Goal: Task Accomplishment & Management: Use online tool/utility

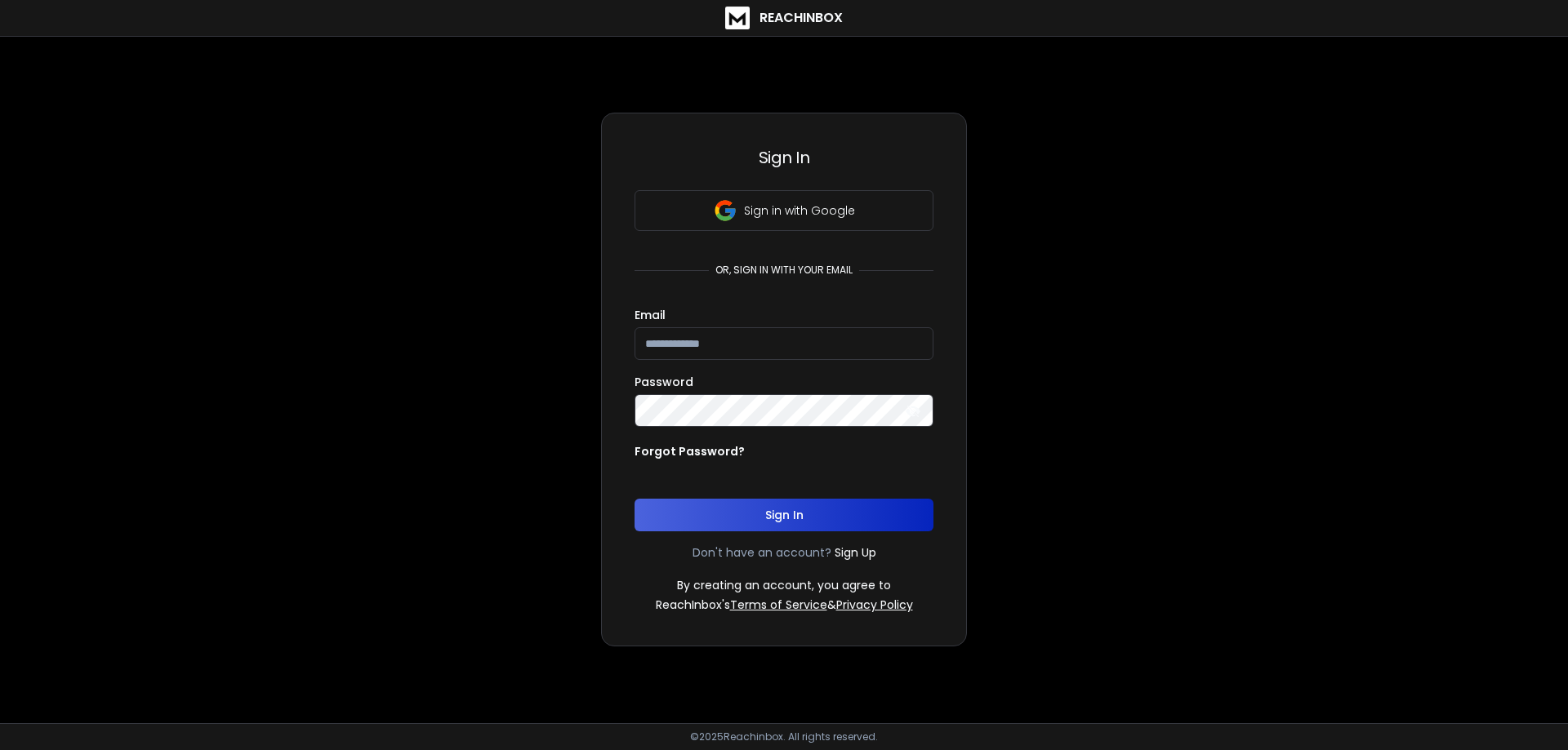
click at [800, 182] on div "Sign In" at bounding box center [784, 166] width 299 height 39
click at [807, 198] on button "Sign in with Google" at bounding box center [784, 210] width 299 height 41
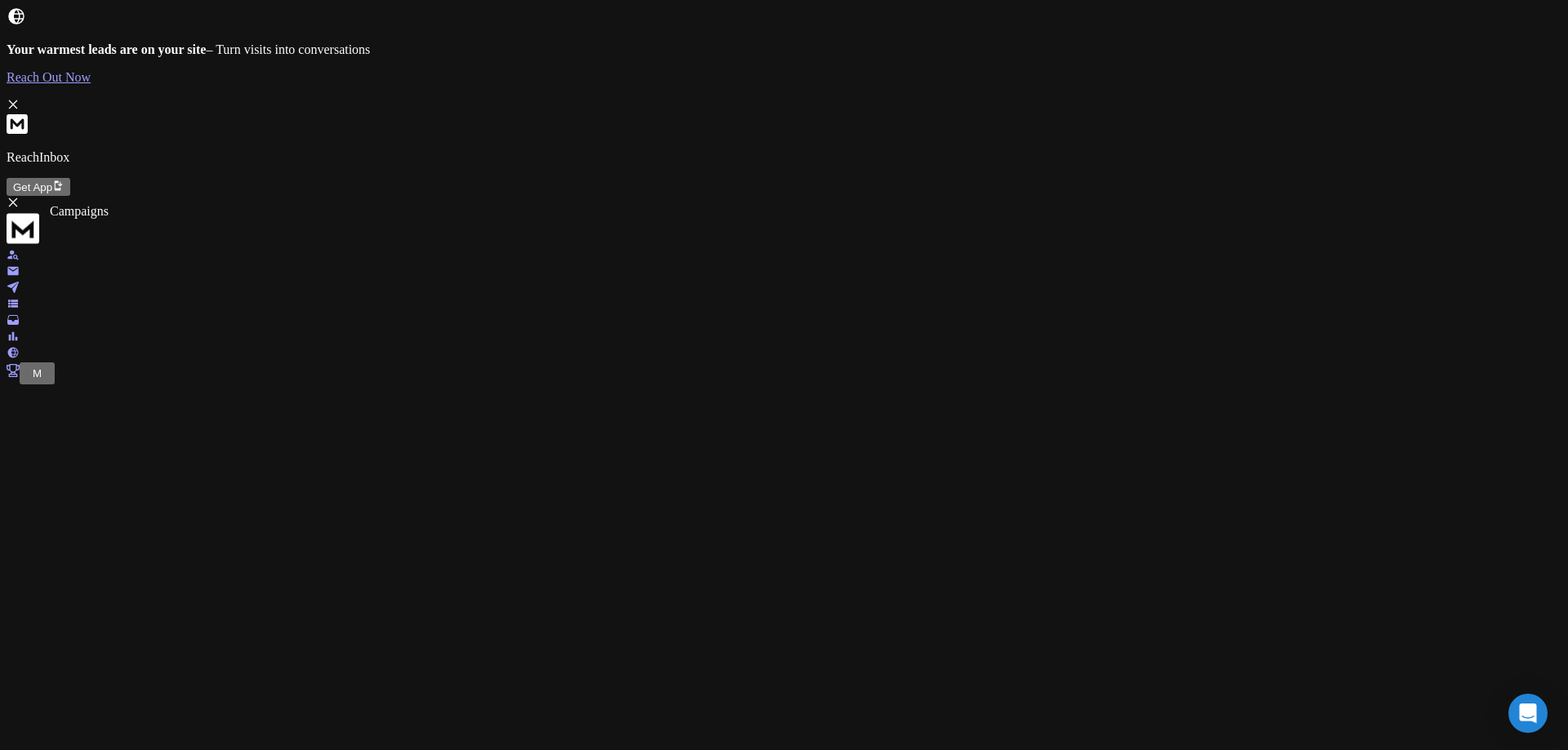
click at [18, 281] on icon at bounding box center [13, 287] width 12 height 12
drag, startPoint x: 581, startPoint y: 323, endPoint x: 1163, endPoint y: 407, distance: 588.0
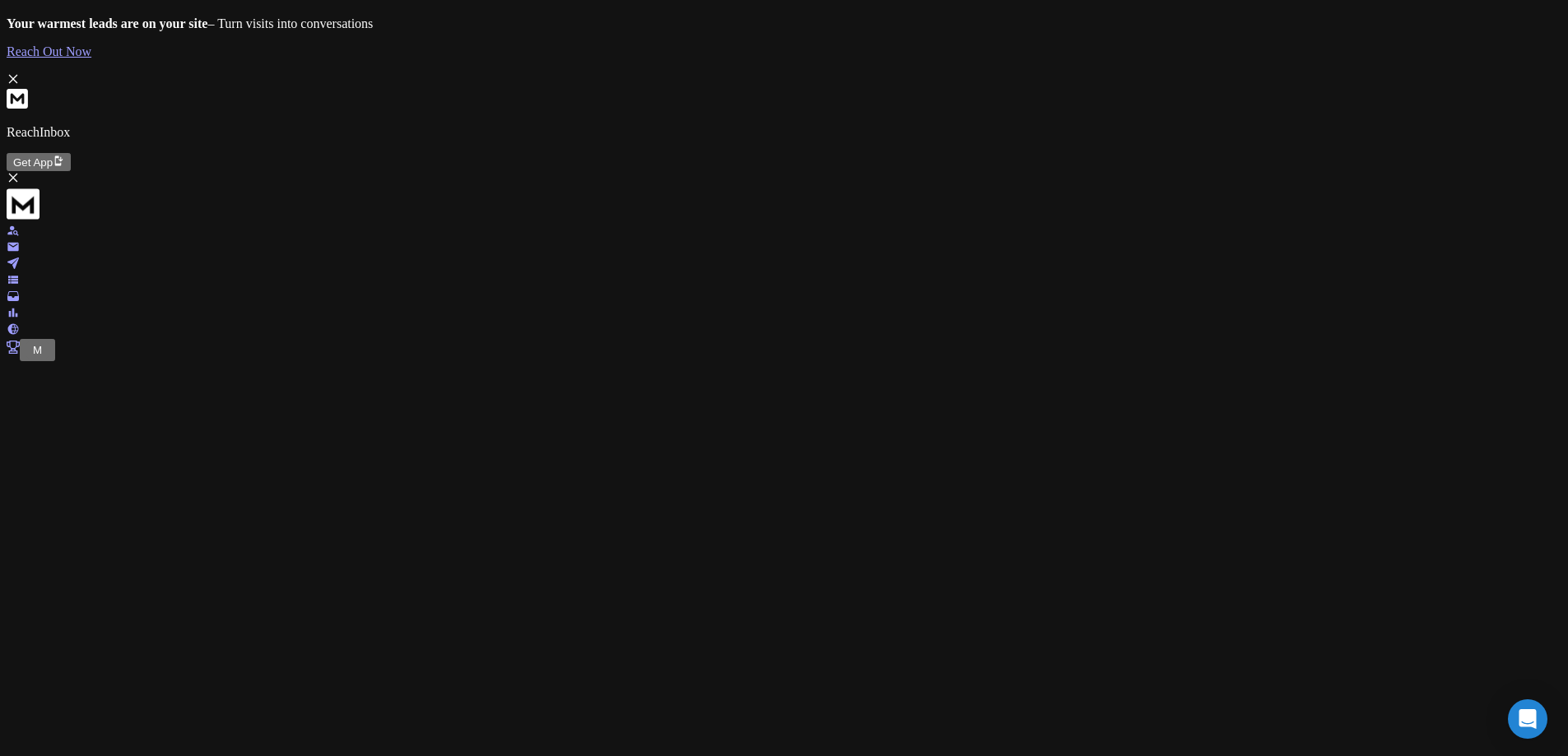
scroll to position [39, 0]
